Goal: Task Accomplishment & Management: Manage account settings

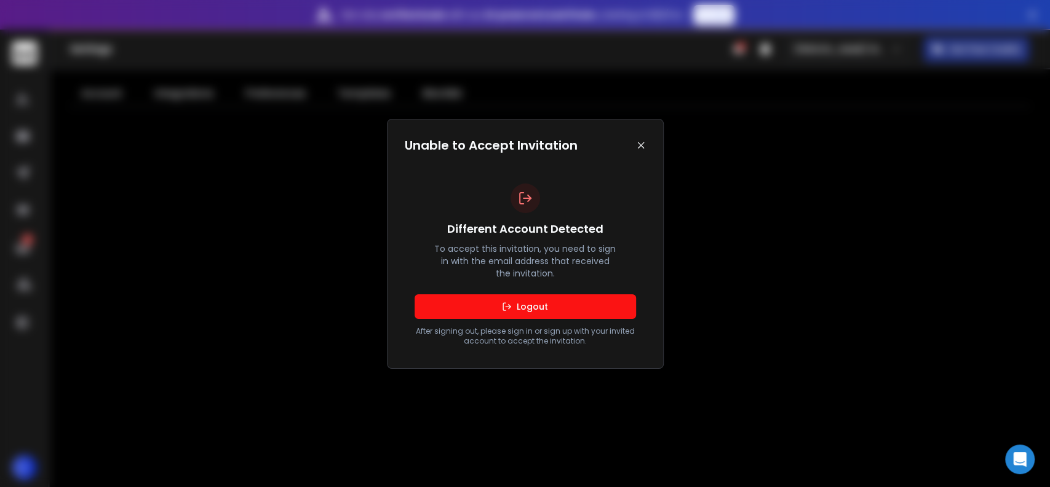
click at [639, 140] on icon at bounding box center [641, 145] width 10 height 10
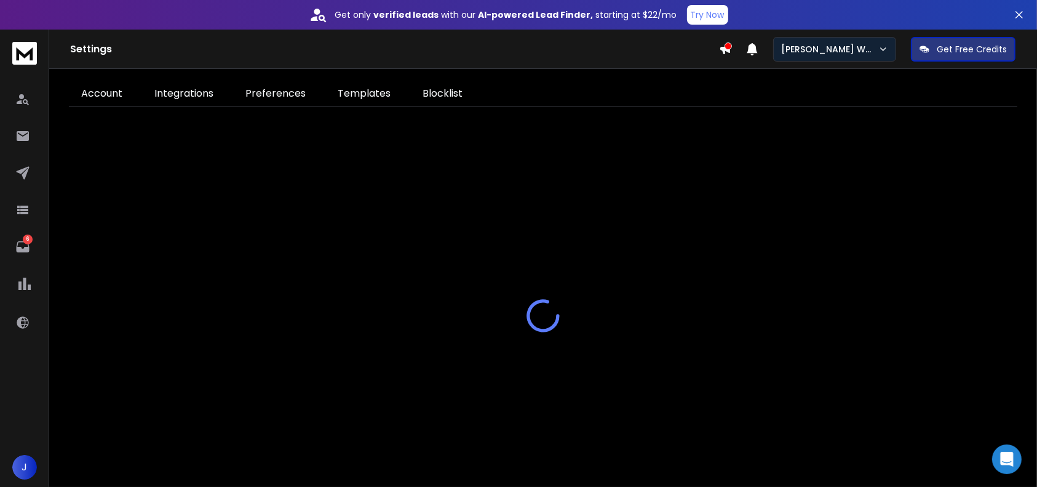
click at [804, 52] on p "[PERSON_NAME] Websites" at bounding box center [829, 49] width 97 height 12
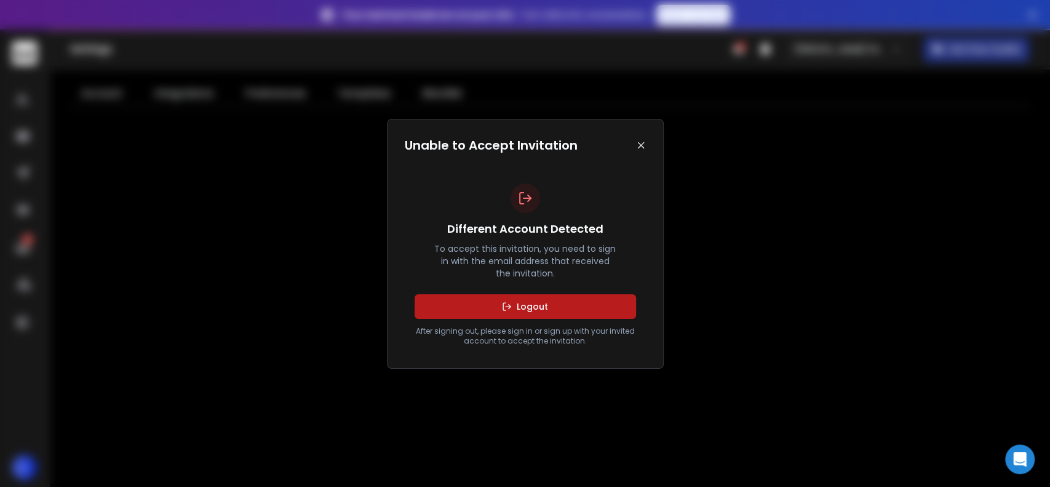
click at [551, 309] on button "Logout" at bounding box center [525, 306] width 221 height 25
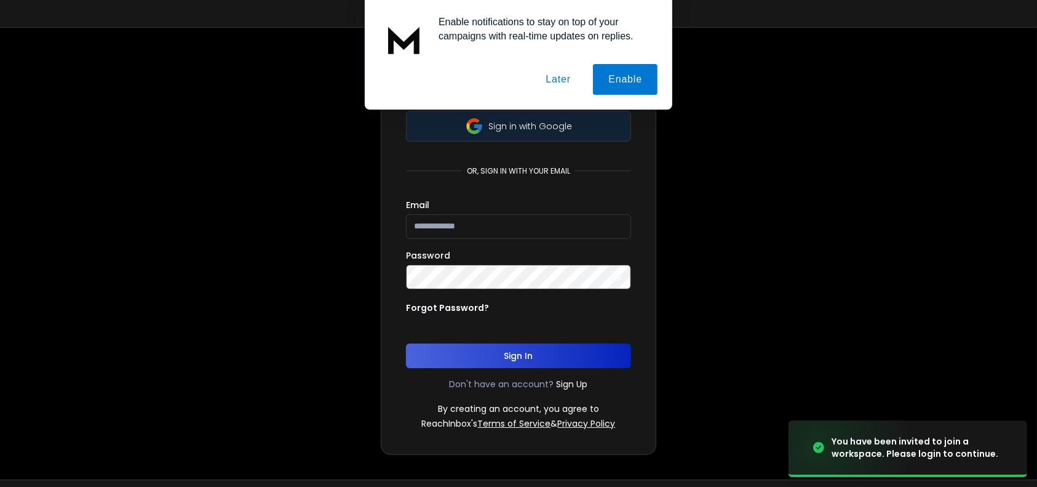
type input "**********"
click at [541, 130] on p "Sign in with Google" at bounding box center [530, 126] width 84 height 12
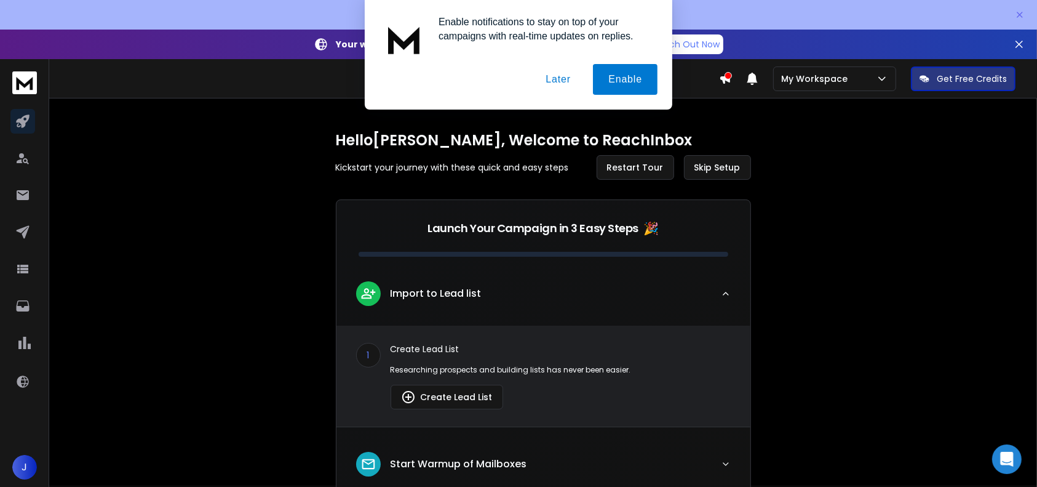
click at [847, 73] on div "Enable notifications to stay on top of your campaigns with real-time updates on…" at bounding box center [518, 55] width 1037 height 110
click at [858, 79] on div "Enable notifications to stay on top of your campaigns with real-time updates on…" at bounding box center [518, 55] width 1037 height 110
click at [554, 81] on button "Later" at bounding box center [557, 79] width 55 height 31
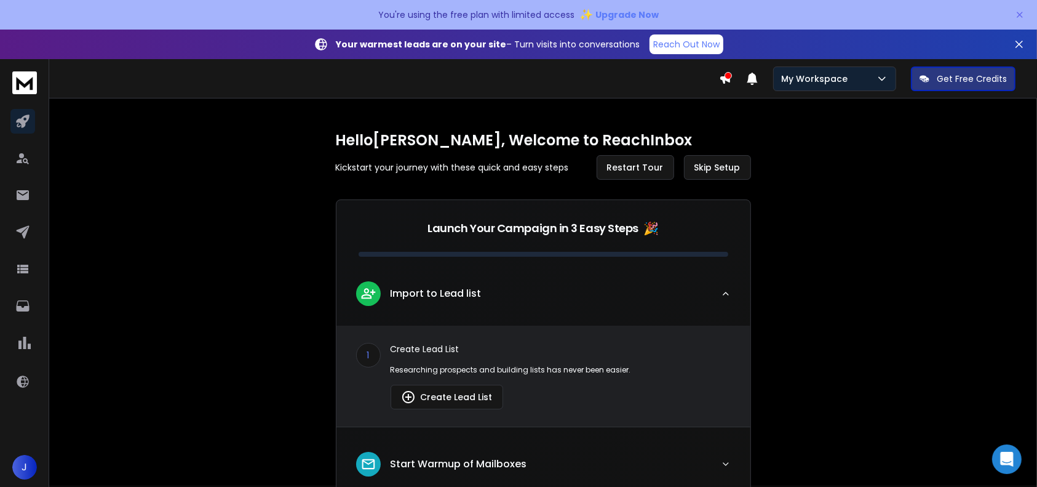
click at [842, 89] on button "My Workspace" at bounding box center [834, 78] width 123 height 25
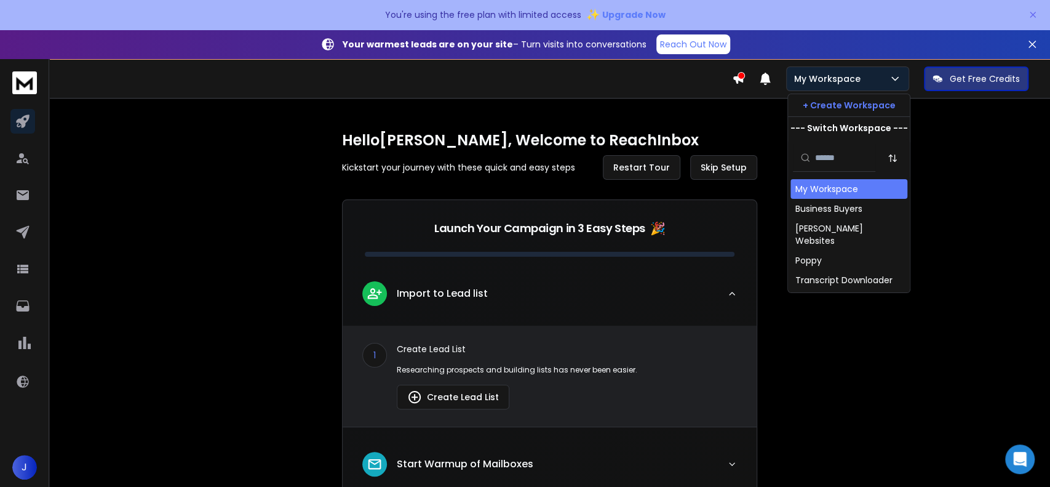
click at [848, 86] on button "My Workspace" at bounding box center [847, 78] width 123 height 25
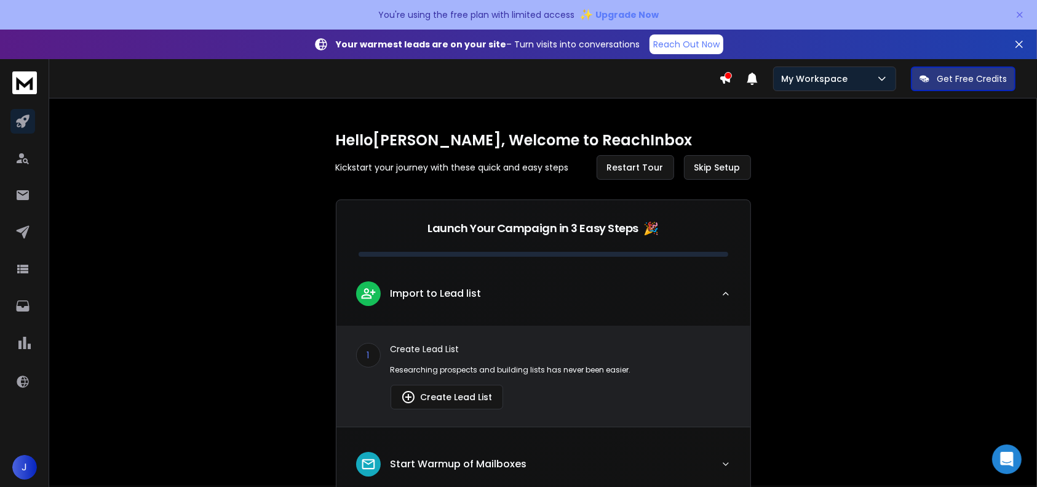
click at [848, 86] on button "My Workspace" at bounding box center [834, 78] width 123 height 25
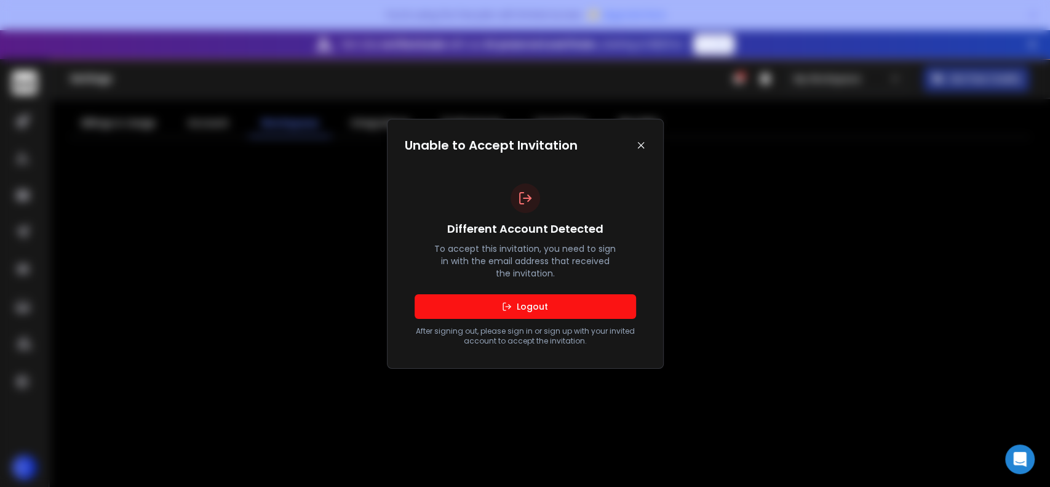
click at [636, 145] on icon at bounding box center [641, 145] width 10 height 10
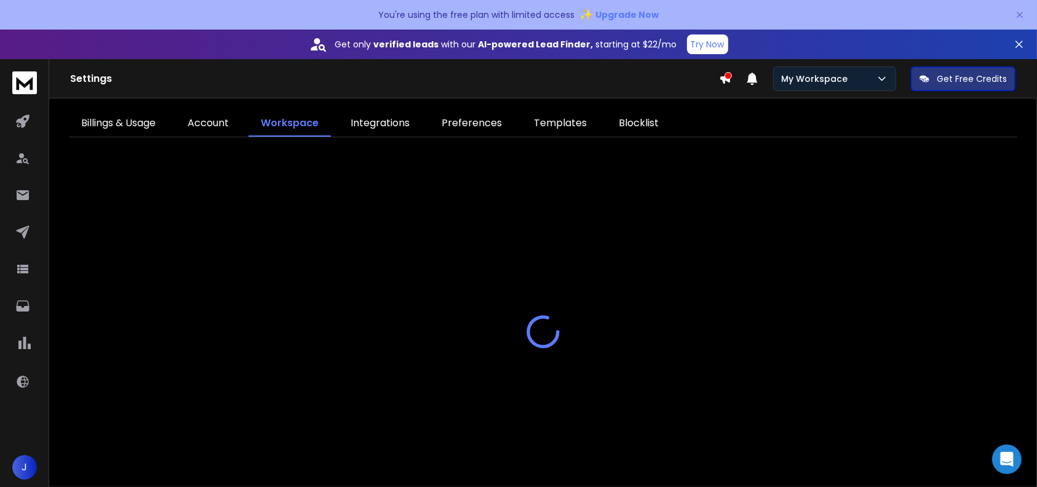
click at [827, 80] on p "My Workspace" at bounding box center [816, 79] width 71 height 12
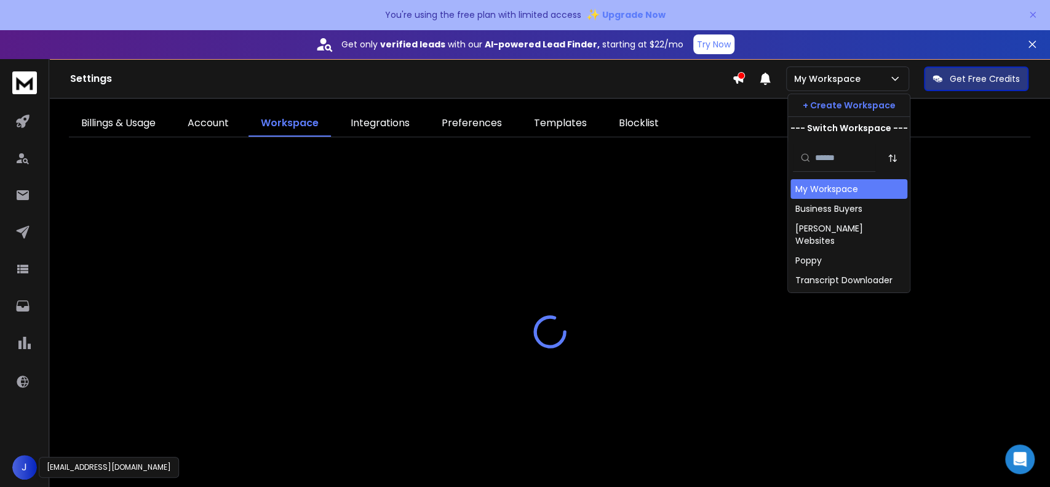
click at [20, 460] on span "J" at bounding box center [24, 467] width 25 height 25
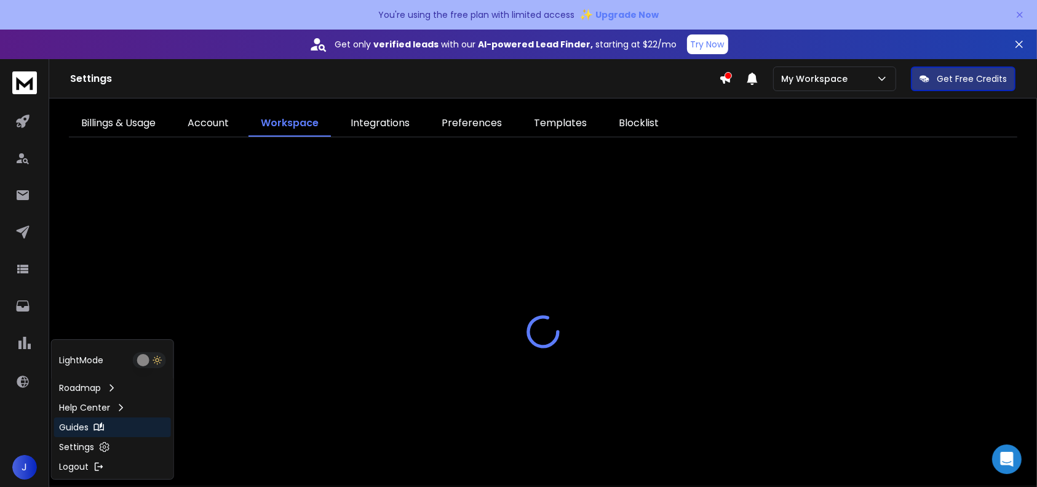
click at [359, 395] on div at bounding box center [543, 331] width 949 height 369
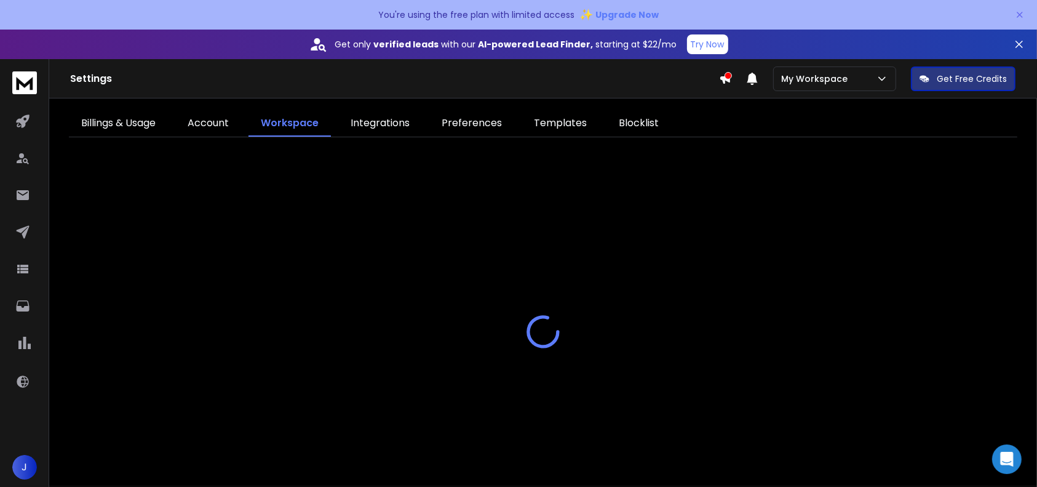
click at [807, 92] on div "Settings My Workspace Get Free Credits" at bounding box center [518, 78] width 1037 height 39
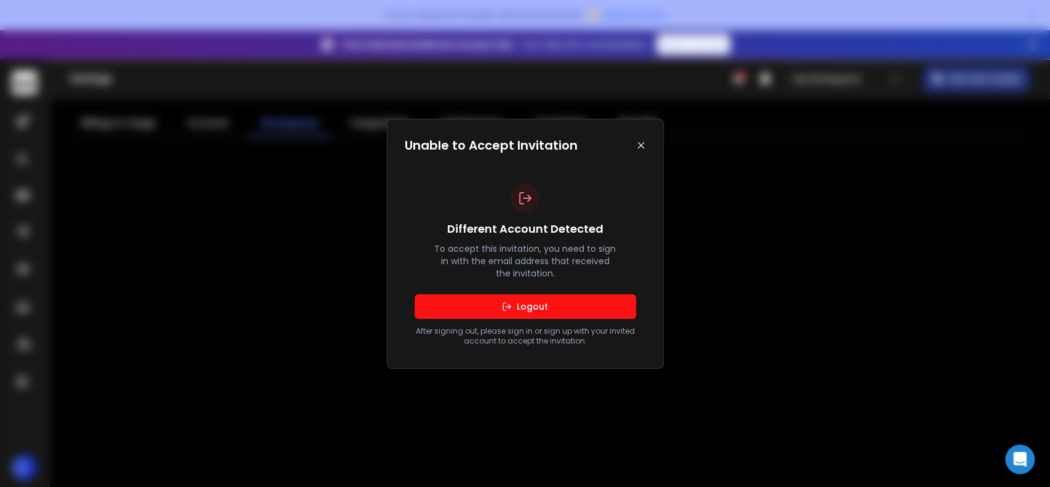
click at [643, 148] on icon at bounding box center [641, 145] width 10 height 10
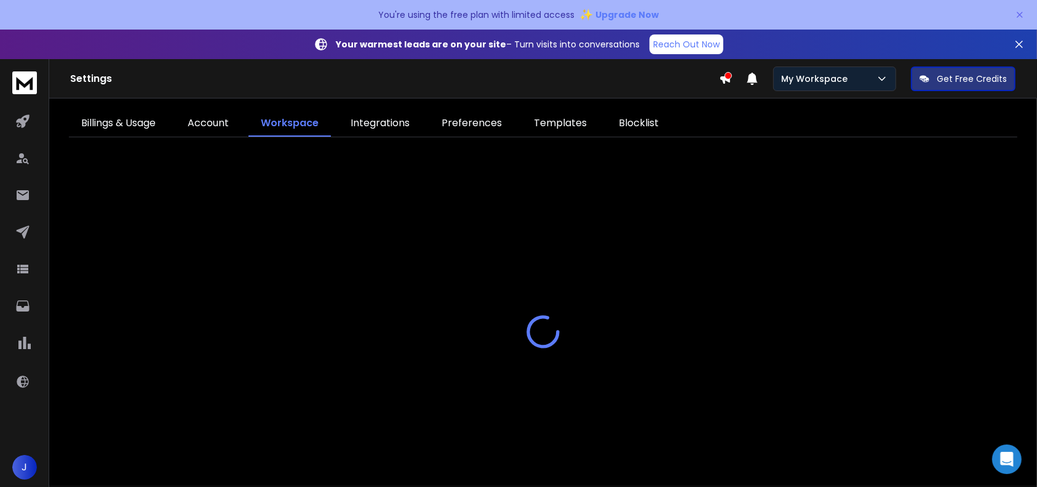
click at [837, 89] on button "My Workspace" at bounding box center [834, 78] width 123 height 25
